Goal: Task Accomplishment & Management: Manage account settings

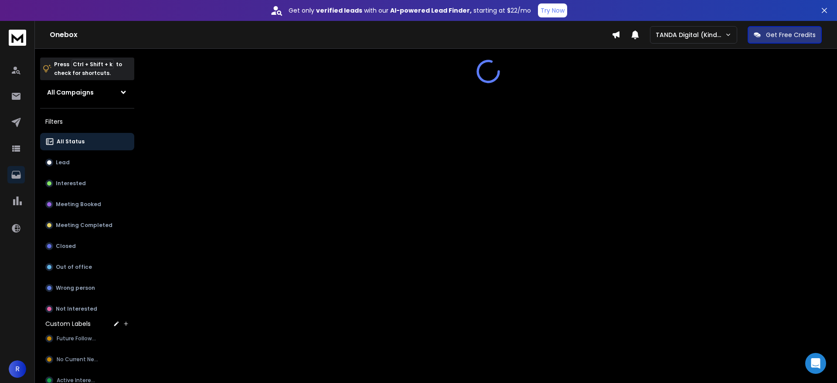
click at [698, 34] on p "TANDA Digital (Kind Studio)" at bounding box center [690, 35] width 69 height 9
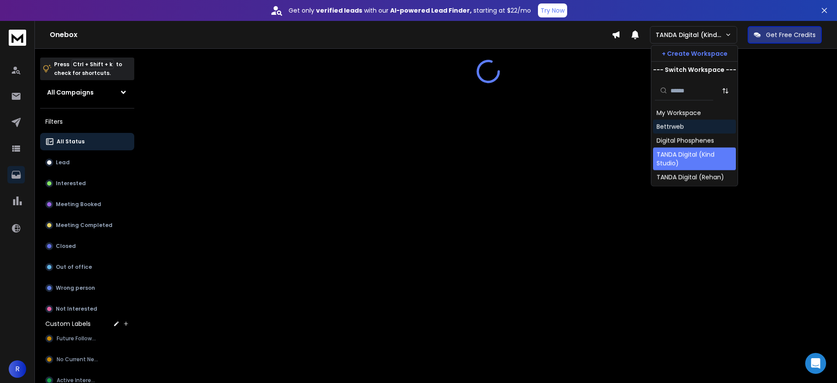
click at [697, 124] on div "Bettrweb" at bounding box center [694, 127] width 83 height 14
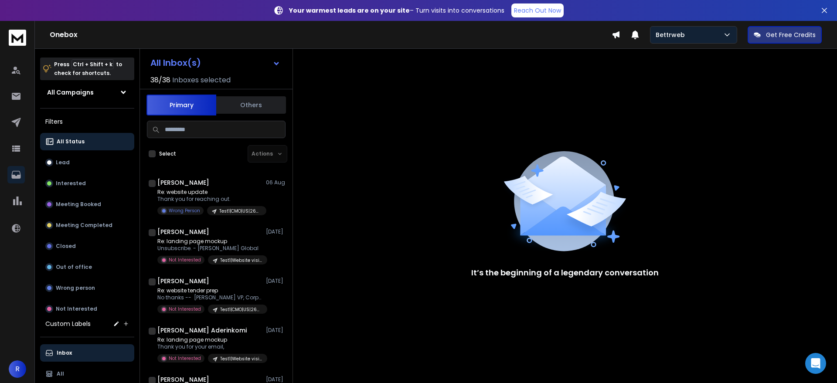
click at [692, 34] on div "Bettrweb" at bounding box center [694, 35] width 76 height 9
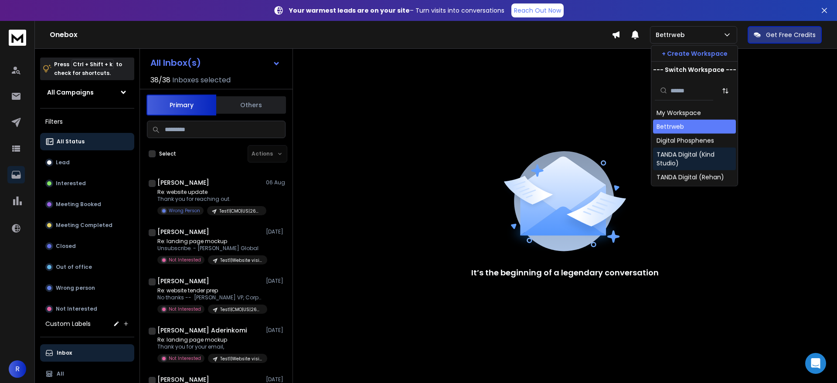
click at [681, 154] on div "TANDA Digital (Kind Studio)" at bounding box center [695, 158] width 76 height 17
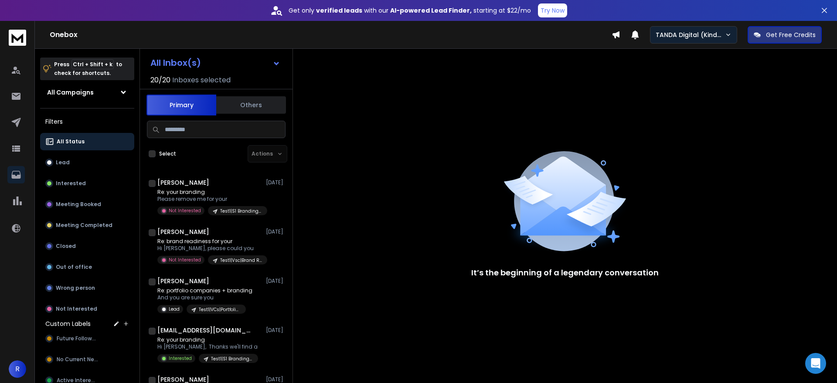
click at [710, 34] on p "TANDA Digital (Kind Studio)" at bounding box center [690, 35] width 69 height 9
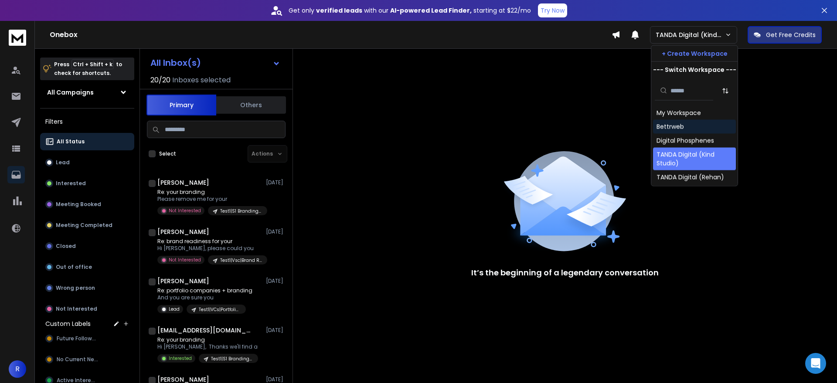
click at [694, 123] on div "Bettrweb" at bounding box center [694, 127] width 83 height 14
